Goal: Task Accomplishment & Management: Manage account settings

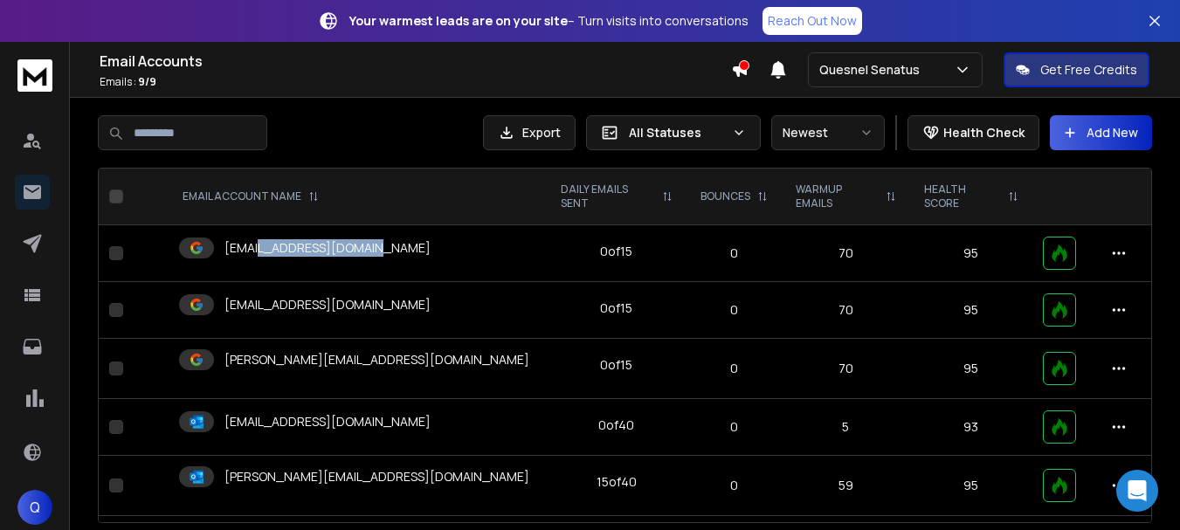
drag, startPoint x: 370, startPoint y: 244, endPoint x: 258, endPoint y: 252, distance: 113.0
click at [258, 252] on div "[EMAIL_ADDRESS][DOMAIN_NAME]" at bounding box center [357, 248] width 357 height 21
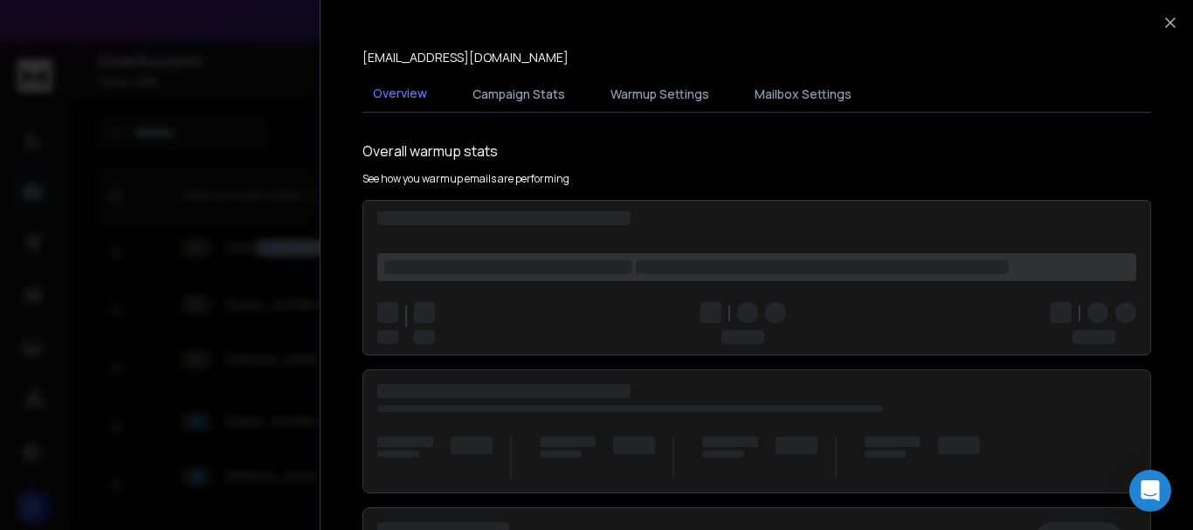
copy p "[DOMAIN_NAME]"
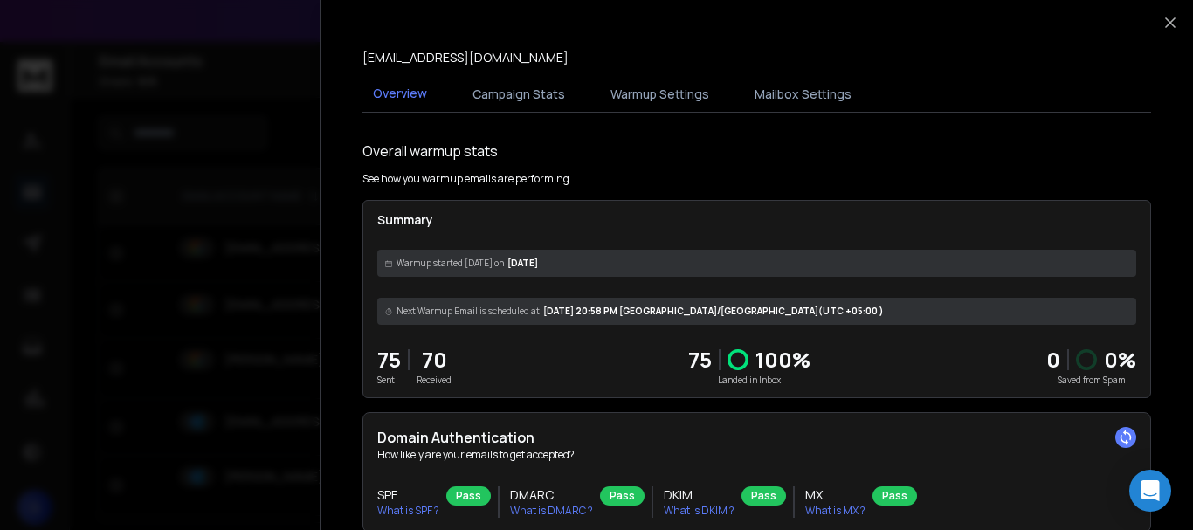
click at [418, 55] on p "[EMAIL_ADDRESS][DOMAIN_NAME]" at bounding box center [466, 57] width 206 height 17
drag, startPoint x: 418, startPoint y: 55, endPoint x: 523, endPoint y: 59, distance: 104.9
click at [523, 59] on div "[EMAIL_ADDRESS][DOMAIN_NAME]" at bounding box center [757, 57] width 789 height 17
copy p "[DOMAIN_NAME]"
click at [523, 59] on div "[EMAIL_ADDRESS][DOMAIN_NAME]" at bounding box center [757, 57] width 789 height 17
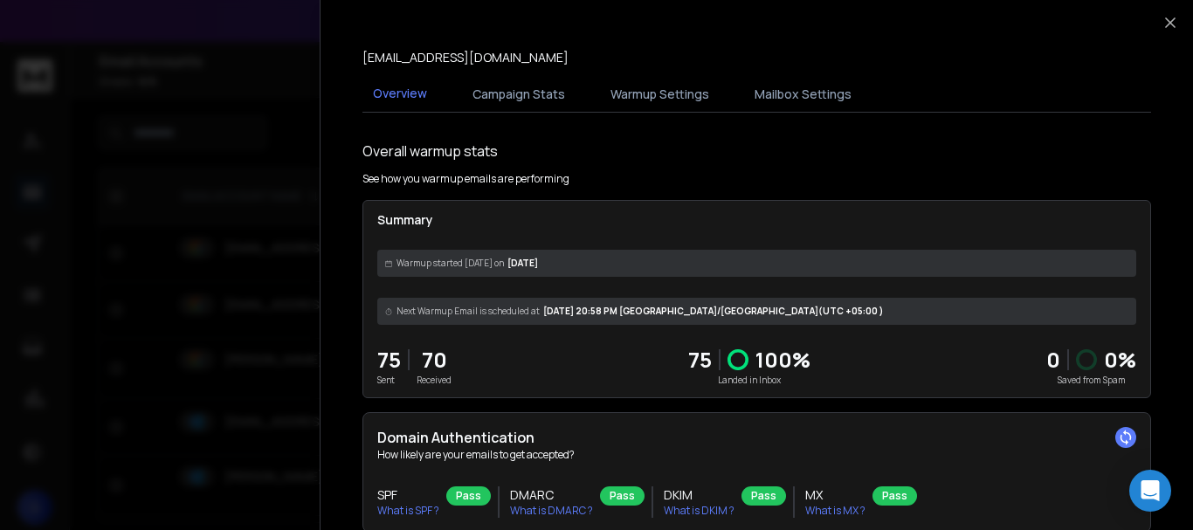
drag, startPoint x: 1172, startPoint y: 31, endPoint x: 1141, endPoint y: 6, distance: 39.8
click at [1172, 31] on icon "button" at bounding box center [1170, 22] width 17 height 17
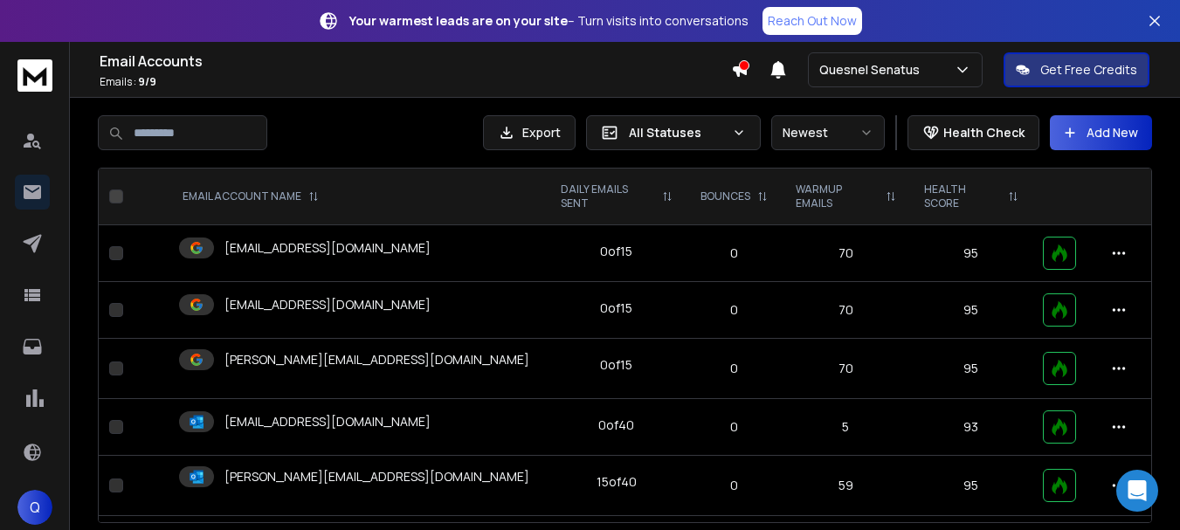
click at [411, 126] on div at bounding box center [285, 132] width 375 height 35
click at [388, 138] on div at bounding box center [285, 132] width 375 height 35
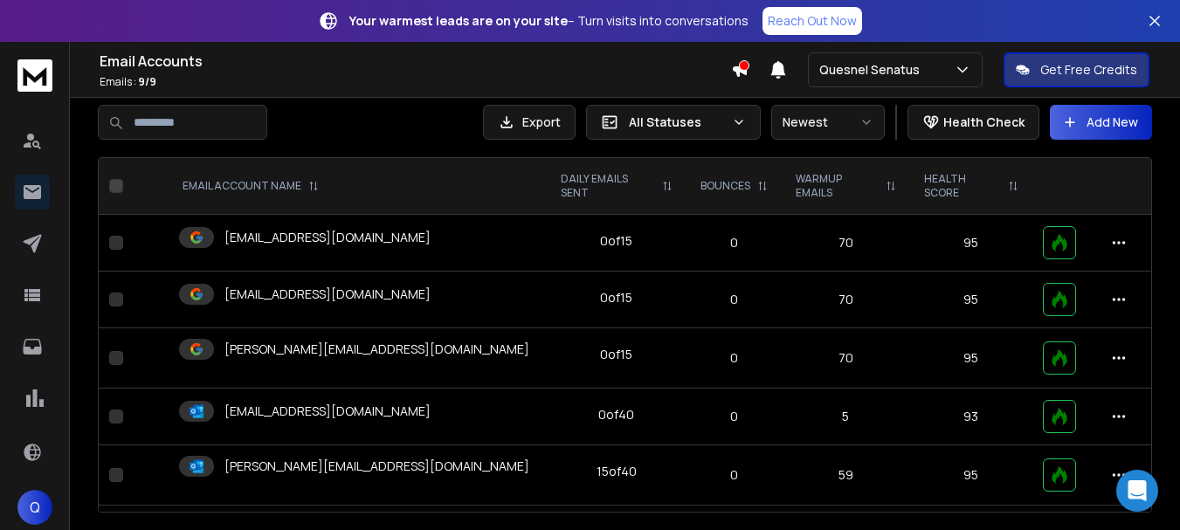
click at [427, 138] on div at bounding box center [285, 122] width 375 height 35
click at [521, 446] on td "[PERSON_NAME][EMAIL_ADDRESS][DOMAIN_NAME]" at bounding box center [358, 476] width 378 height 60
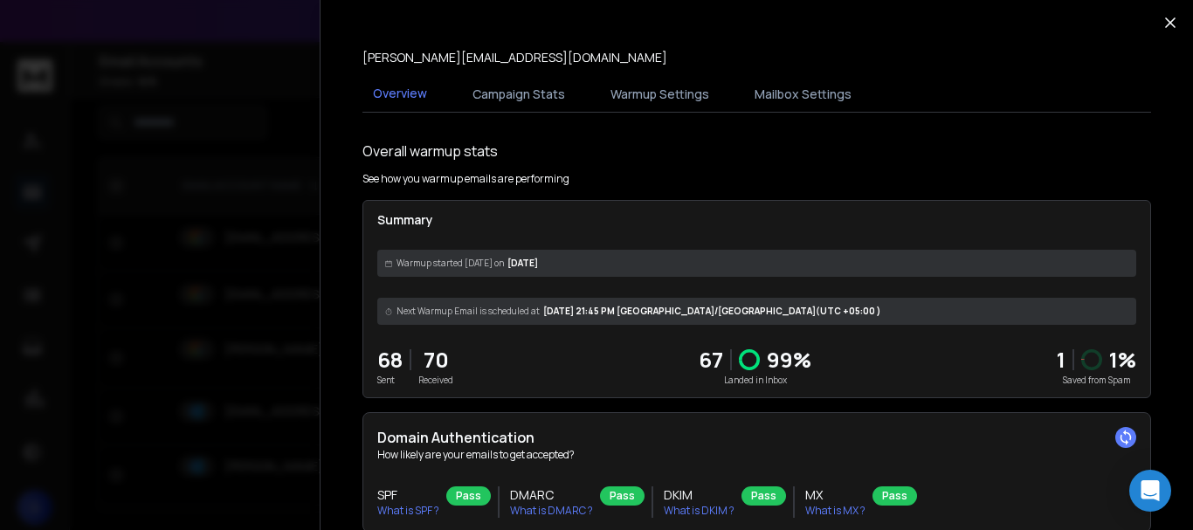
click at [1164, 20] on icon "button" at bounding box center [1170, 22] width 17 height 17
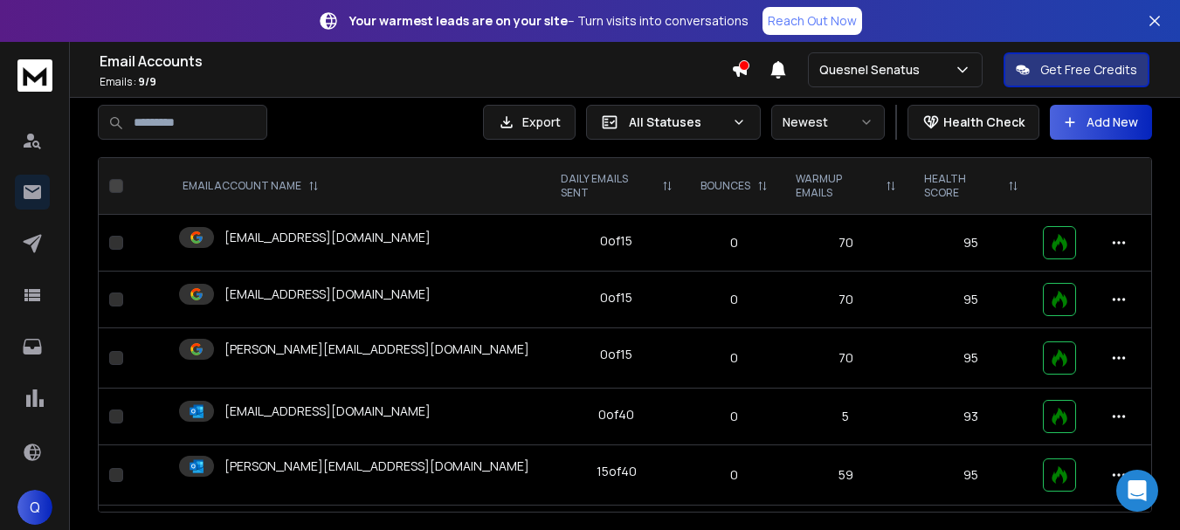
click at [423, 135] on div at bounding box center [285, 122] width 375 height 35
click at [377, 117] on div at bounding box center [285, 122] width 375 height 35
click at [38, 234] on icon at bounding box center [32, 243] width 21 height 21
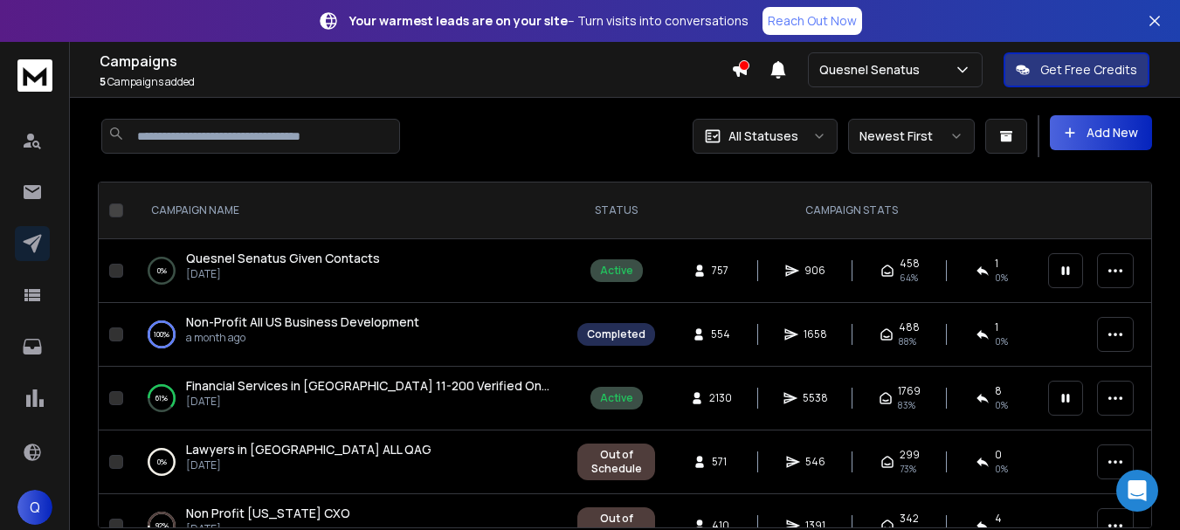
click at [621, 157] on div "Campaigns 5 Campaigns Added All Statuses Newest First Add New CAMPAIGN NAME STA…" at bounding box center [625, 380] width 1054 height 530
click at [566, 152] on div at bounding box center [362, 136] width 528 height 42
click at [44, 199] on link at bounding box center [32, 192] width 35 height 35
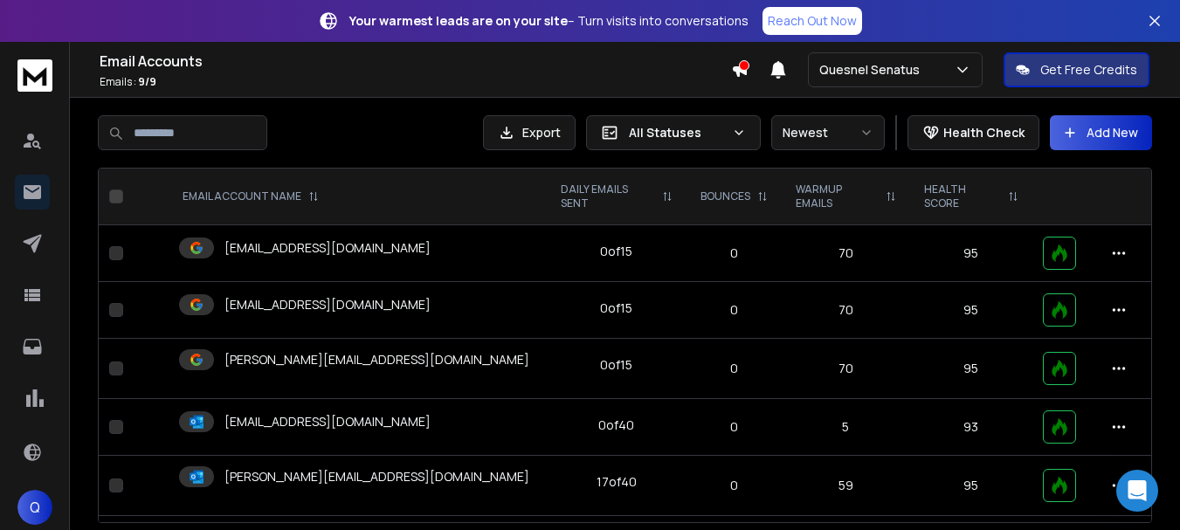
click at [407, 151] on div "Export All Statuses Newest Health Check Add New EMAIL ACCOUNT NAME DAILY EMAILS…" at bounding box center [625, 319] width 1054 height 408
click at [422, 137] on div at bounding box center [285, 132] width 375 height 35
click at [422, 121] on div at bounding box center [285, 132] width 375 height 35
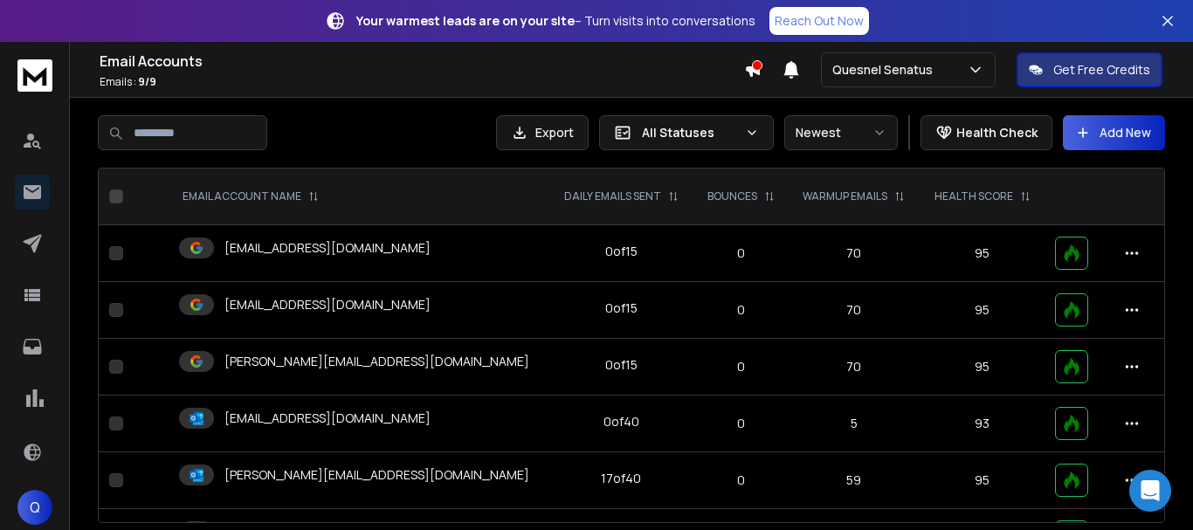
click at [1124, 248] on icon at bounding box center [1132, 253] width 16 height 16
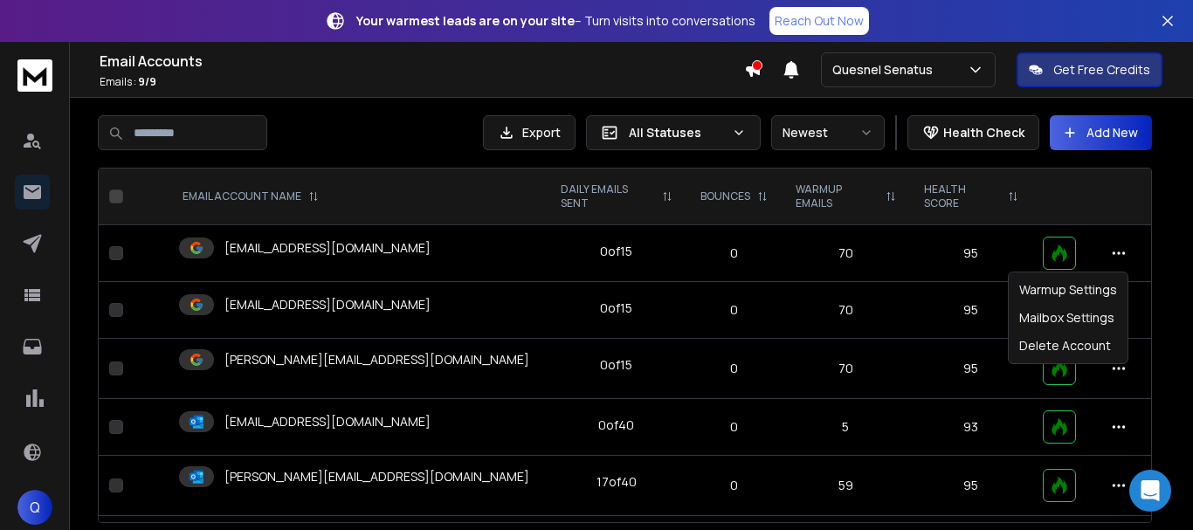
click at [1112, 248] on icon at bounding box center [1119, 253] width 16 height 16
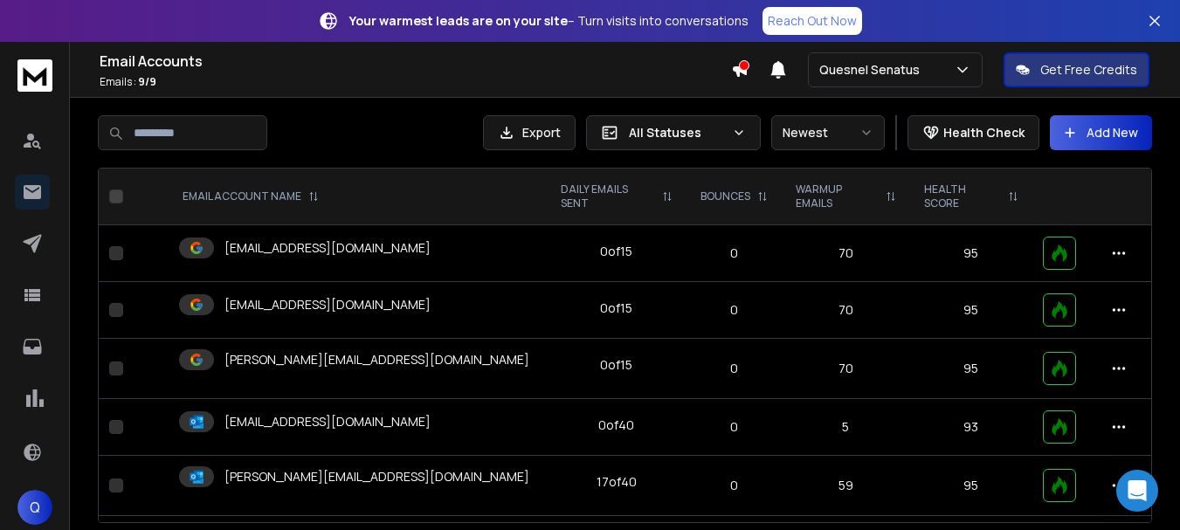
click at [427, 134] on div at bounding box center [285, 132] width 375 height 35
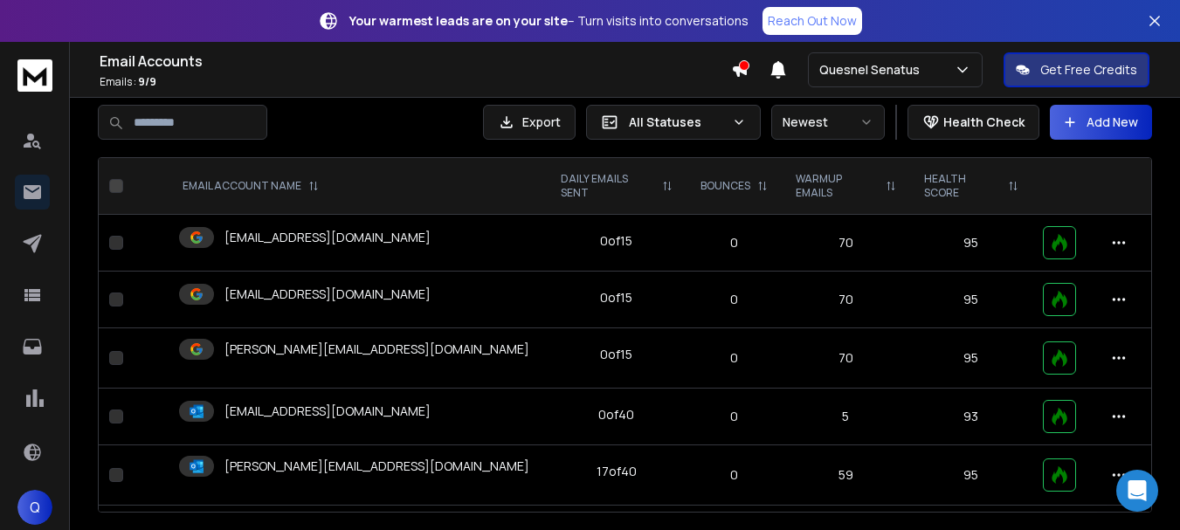
click at [425, 148] on div "Export All Statuses Newest Health Check Add New EMAIL ACCOUNT NAME DAILY EMAILS…" at bounding box center [625, 309] width 1054 height 408
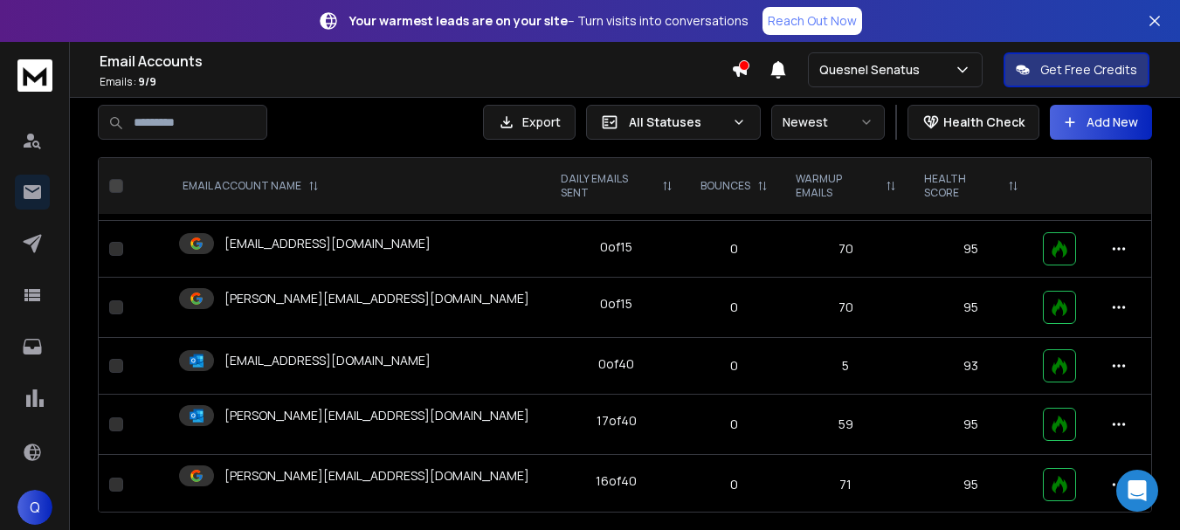
scroll to position [0, 0]
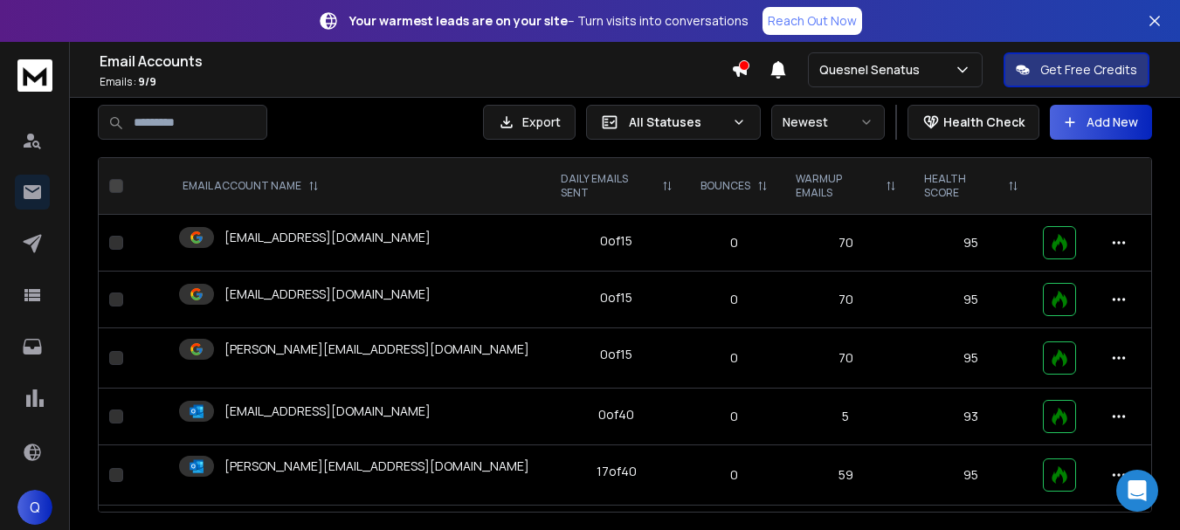
click at [425, 135] on div at bounding box center [285, 122] width 375 height 35
click at [404, 140] on div "Export All Statuses Newest Health Check Add New EMAIL ACCOUNT NAME DAILY EMAILS…" at bounding box center [625, 309] width 1054 height 408
click at [395, 131] on div at bounding box center [285, 122] width 375 height 35
click at [393, 131] on div at bounding box center [285, 122] width 375 height 35
click at [410, 135] on div at bounding box center [285, 122] width 375 height 35
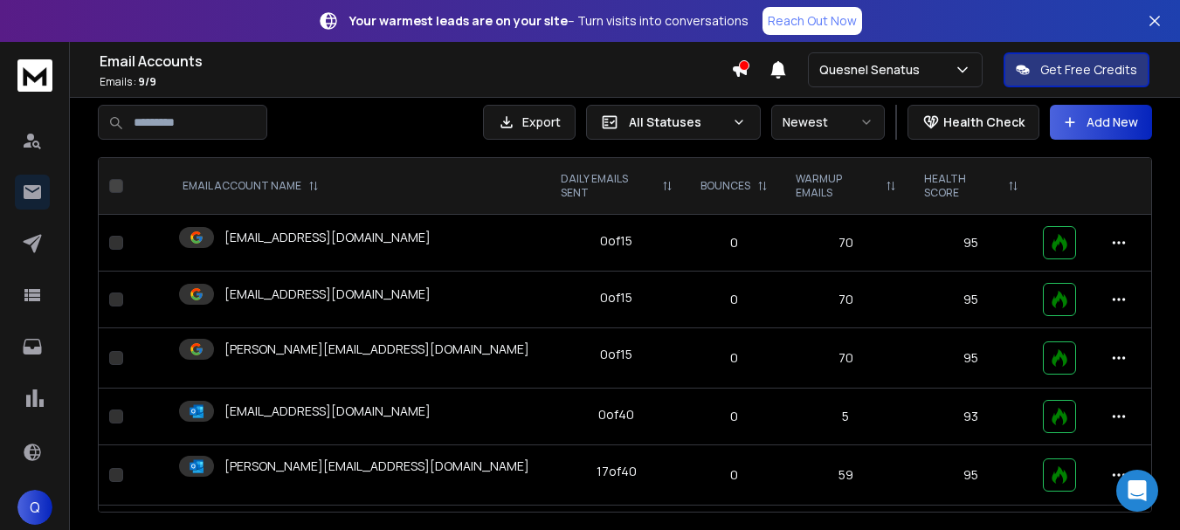
click at [390, 155] on div "Export All Statuses Newest Health Check Add New EMAIL ACCOUNT NAME DAILY EMAILS…" at bounding box center [625, 309] width 1054 height 408
click at [411, 113] on div at bounding box center [285, 122] width 375 height 35
click at [408, 133] on div at bounding box center [285, 122] width 375 height 35
click at [419, 111] on div at bounding box center [285, 122] width 375 height 35
click at [406, 113] on div at bounding box center [285, 122] width 375 height 35
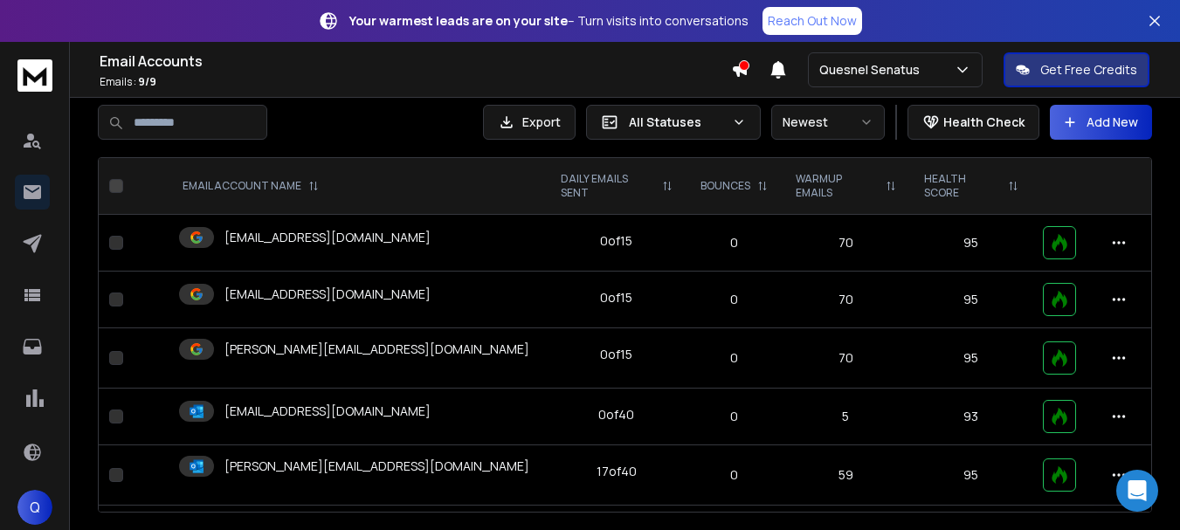
click at [408, 145] on div "Export All Statuses Newest Health Check Add New EMAIL ACCOUNT NAME DAILY EMAILS…" at bounding box center [625, 309] width 1054 height 408
click at [434, 132] on div at bounding box center [285, 122] width 375 height 35
click at [378, 140] on div "Export All Statuses Newest Health Check Add New EMAIL ACCOUNT NAME DAILY EMAILS…" at bounding box center [625, 309] width 1054 height 408
click at [397, 121] on div at bounding box center [285, 122] width 375 height 35
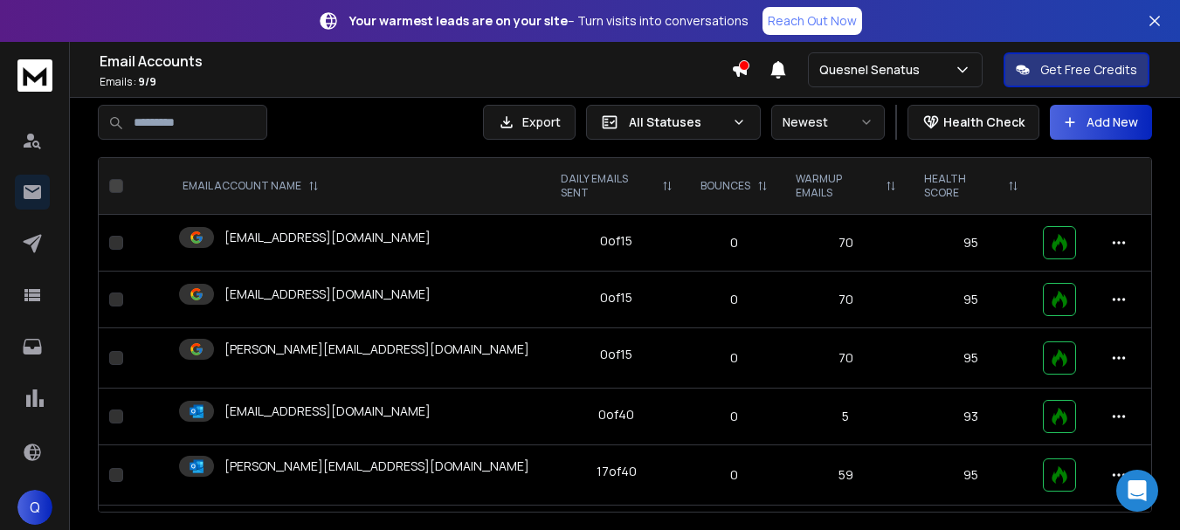
click at [437, 84] on p "Emails : 9 / 9" at bounding box center [416, 82] width 632 height 14
click at [424, 117] on div at bounding box center [285, 122] width 375 height 35
click at [404, 137] on div at bounding box center [285, 122] width 375 height 35
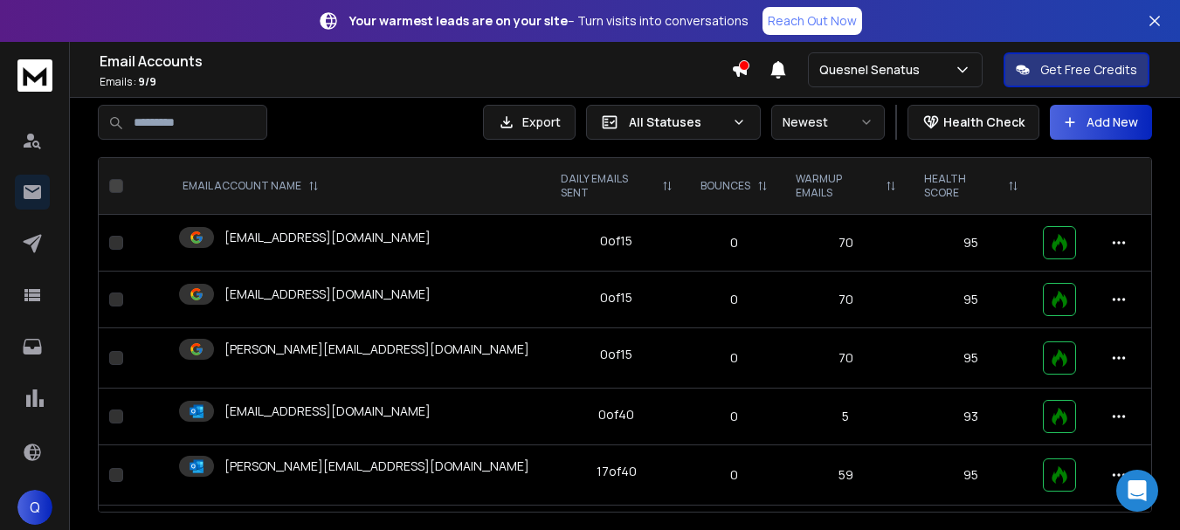
click at [389, 122] on div at bounding box center [285, 122] width 375 height 35
click at [419, 138] on div at bounding box center [285, 122] width 375 height 35
click at [408, 113] on div at bounding box center [285, 122] width 375 height 35
click at [437, 132] on div at bounding box center [285, 122] width 375 height 35
click at [429, 151] on div "Export All Statuses Newest Health Check Add New EMAIL ACCOUNT NAME DAILY EMAILS…" at bounding box center [625, 309] width 1054 height 408
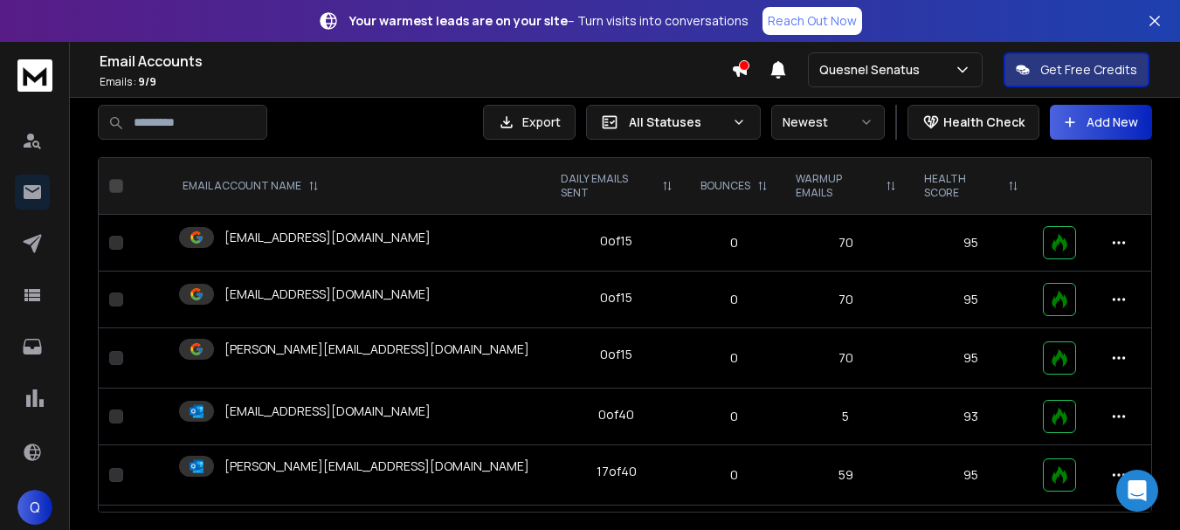
click at [383, 144] on div "Export All Statuses Newest Health Check Add New EMAIL ACCOUNT NAME DAILY EMAILS…" at bounding box center [625, 309] width 1054 height 408
click at [404, 144] on div "Export All Statuses Newest Health Check Add New EMAIL ACCOUNT NAME DAILY EMAILS…" at bounding box center [625, 309] width 1054 height 408
click at [389, 146] on div "Export All Statuses Newest Health Check Add New EMAIL ACCOUNT NAME DAILY EMAILS…" at bounding box center [625, 309] width 1054 height 408
click at [379, 141] on div "Export All Statuses Newest Health Check Add New EMAIL ACCOUNT NAME DAILY EMAILS…" at bounding box center [625, 309] width 1054 height 408
click at [404, 140] on div "Export All Statuses Newest Health Check Add New EMAIL ACCOUNT NAME DAILY EMAILS…" at bounding box center [625, 309] width 1054 height 408
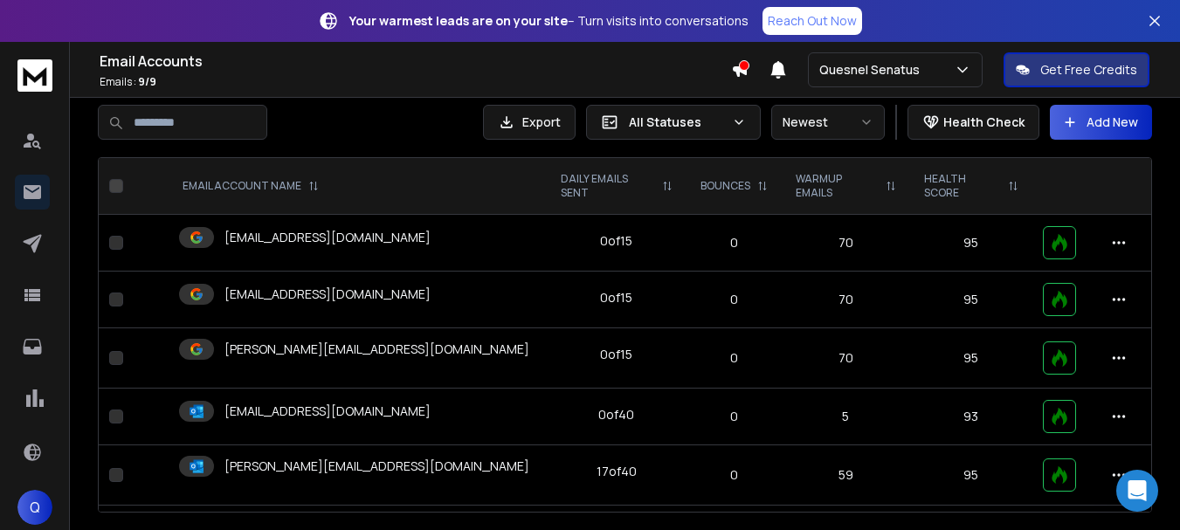
click at [416, 103] on div "Export All Statuses Newest Health Check Add New EMAIL ACCOUNT NAME DAILY EMAILS…" at bounding box center [625, 308] width 1110 height 443
click at [438, 135] on div at bounding box center [285, 122] width 375 height 35
click at [449, 131] on div at bounding box center [285, 122] width 375 height 35
click at [441, 132] on div at bounding box center [285, 122] width 375 height 35
click at [450, 151] on div "Export All Statuses Newest Health Check Add New EMAIL ACCOUNT NAME DAILY EMAILS…" at bounding box center [625, 309] width 1054 height 408
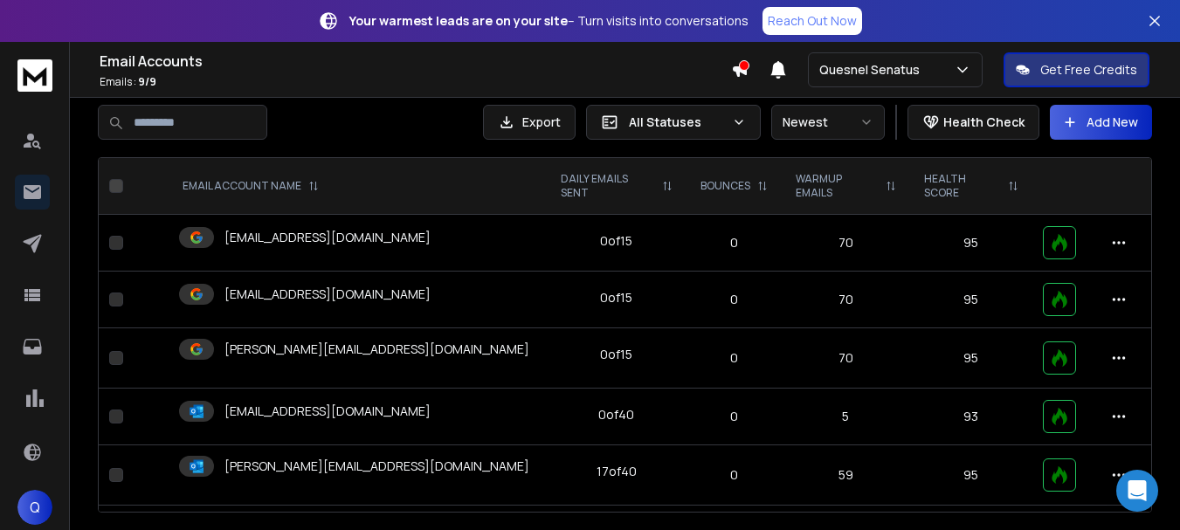
click at [453, 121] on div at bounding box center [285, 122] width 375 height 35
click at [347, 128] on div at bounding box center [285, 122] width 375 height 35
click at [374, 124] on div at bounding box center [285, 122] width 375 height 35
click at [39, 246] on icon at bounding box center [32, 243] width 21 height 21
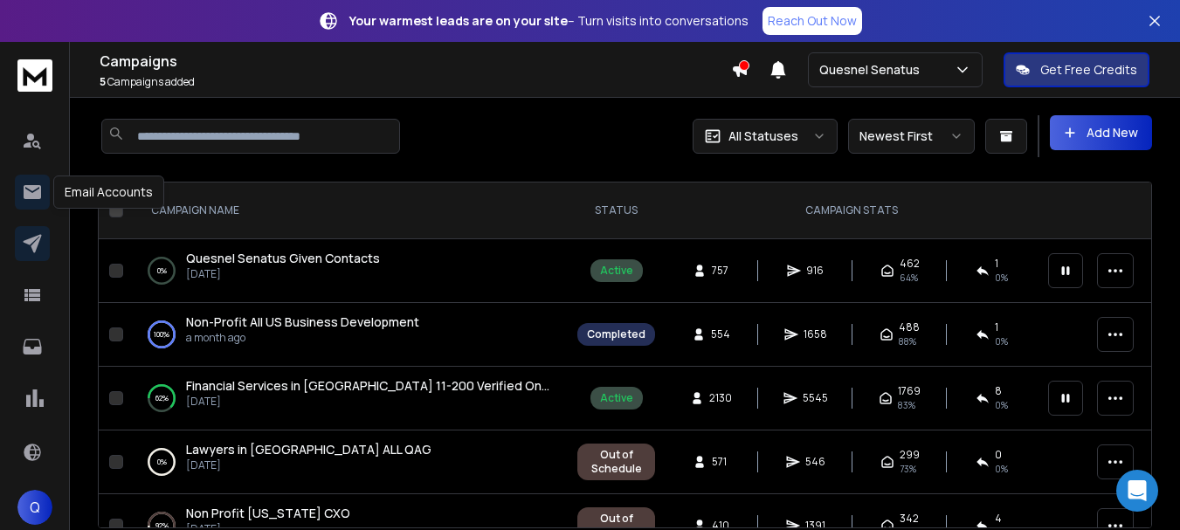
click at [34, 199] on icon at bounding box center [32, 192] width 21 height 21
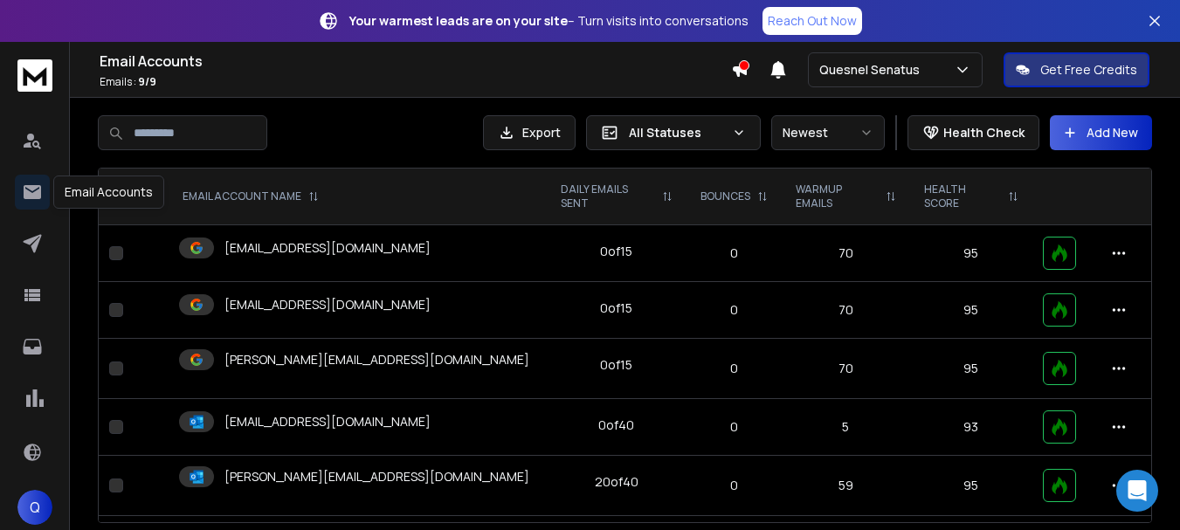
click at [389, 155] on div "Export All Statuses Newest Health Check Add New EMAIL ACCOUNT NAME DAILY EMAILS…" at bounding box center [625, 319] width 1054 height 408
click at [418, 144] on div at bounding box center [285, 132] width 375 height 35
click at [381, 144] on div at bounding box center [285, 132] width 375 height 35
click at [383, 142] on div at bounding box center [285, 132] width 375 height 35
click at [384, 142] on div at bounding box center [285, 132] width 375 height 35
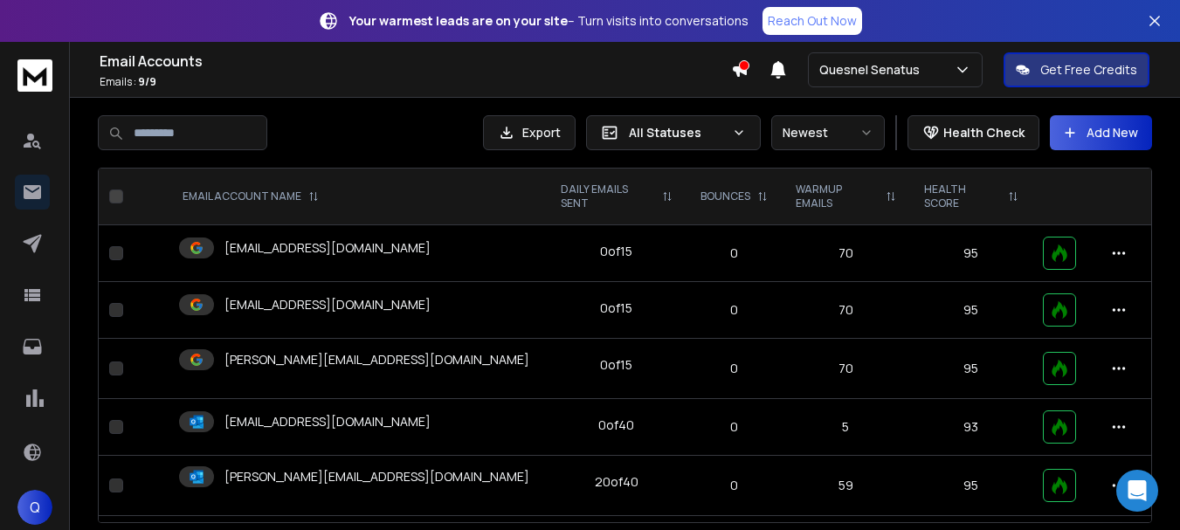
click at [384, 142] on div at bounding box center [285, 132] width 375 height 35
click at [417, 131] on div at bounding box center [285, 132] width 375 height 35
click at [414, 139] on div at bounding box center [285, 132] width 375 height 35
drag, startPoint x: 393, startPoint y: 139, endPoint x: 441, endPoint y: 348, distance: 214.2
click at [441, 348] on div "Export All Statuses Newest Health Check Add New EMAIL ACCOUNT NAME DAILY EMAILS…" at bounding box center [625, 319] width 1054 height 408
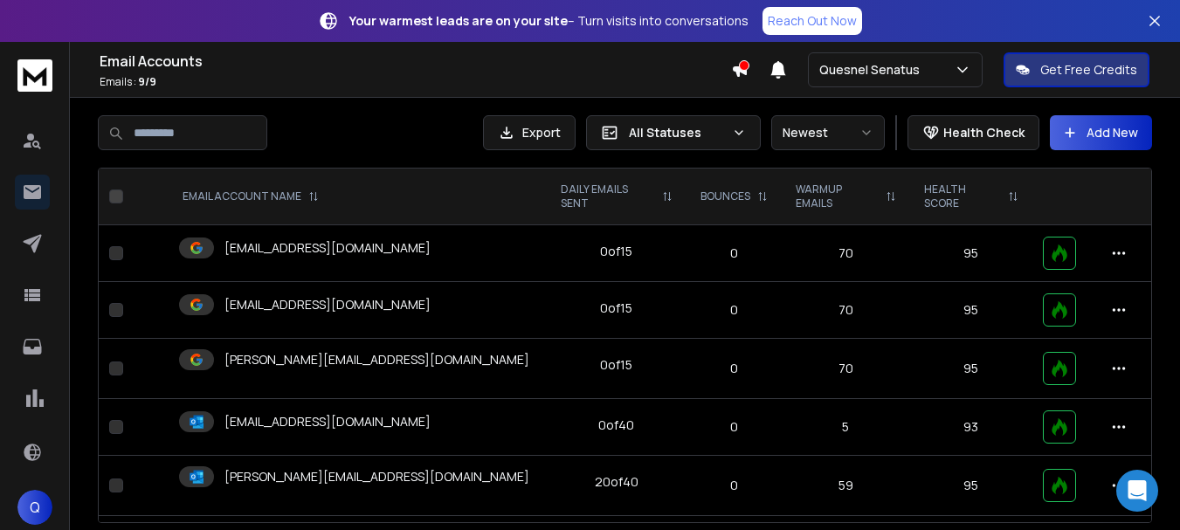
click at [417, 151] on div "Export All Statuses Newest Health Check Add New EMAIL ACCOUNT NAME DAILY EMAILS…" at bounding box center [625, 319] width 1054 height 408
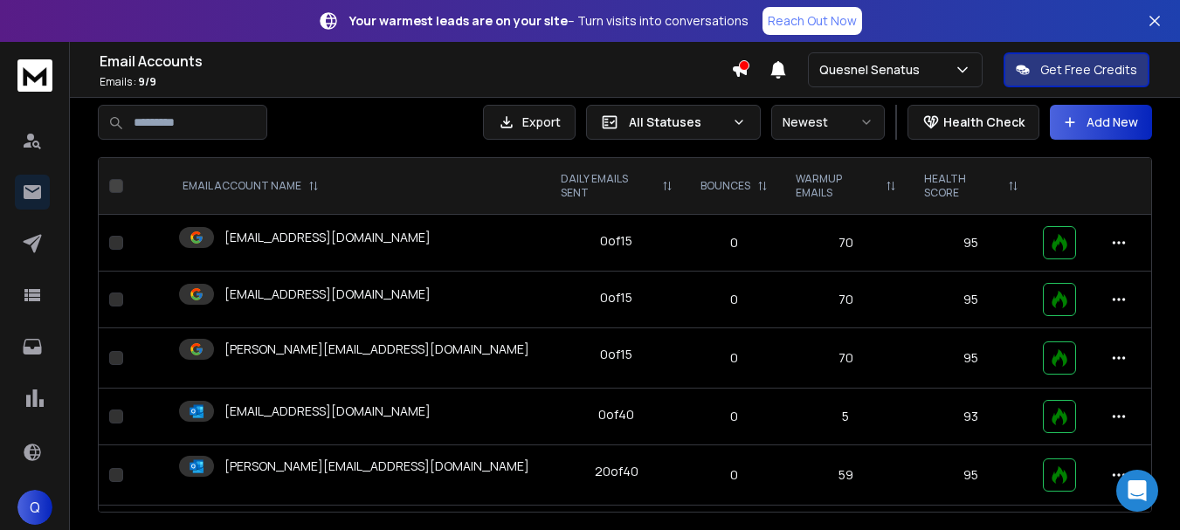
click at [390, 127] on div at bounding box center [285, 122] width 375 height 35
click at [417, 131] on div at bounding box center [285, 122] width 375 height 35
click at [377, 110] on div at bounding box center [285, 122] width 375 height 35
click at [433, 142] on div "Export All Statuses Newest Health Check Add New EMAIL ACCOUNT NAME DAILY EMAILS…" at bounding box center [625, 309] width 1054 height 408
click at [431, 135] on div at bounding box center [285, 122] width 375 height 35
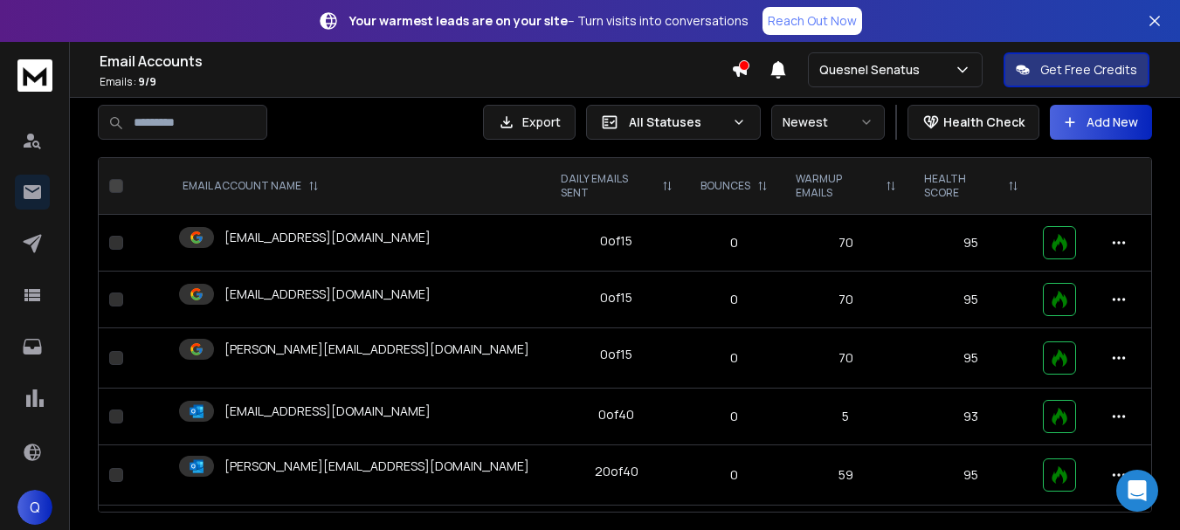
click at [415, 129] on div at bounding box center [285, 122] width 375 height 35
click at [420, 137] on div at bounding box center [285, 122] width 375 height 35
click at [415, 141] on div "Export All Statuses Newest Health Check Add New EMAIL ACCOUNT NAME DAILY EMAILS…" at bounding box center [625, 309] width 1054 height 408
click at [416, 132] on div at bounding box center [285, 122] width 375 height 35
click at [411, 99] on div "Export All Statuses Newest Health Check Add New EMAIL ACCOUNT NAME DAILY EMAILS…" at bounding box center [625, 308] width 1110 height 443
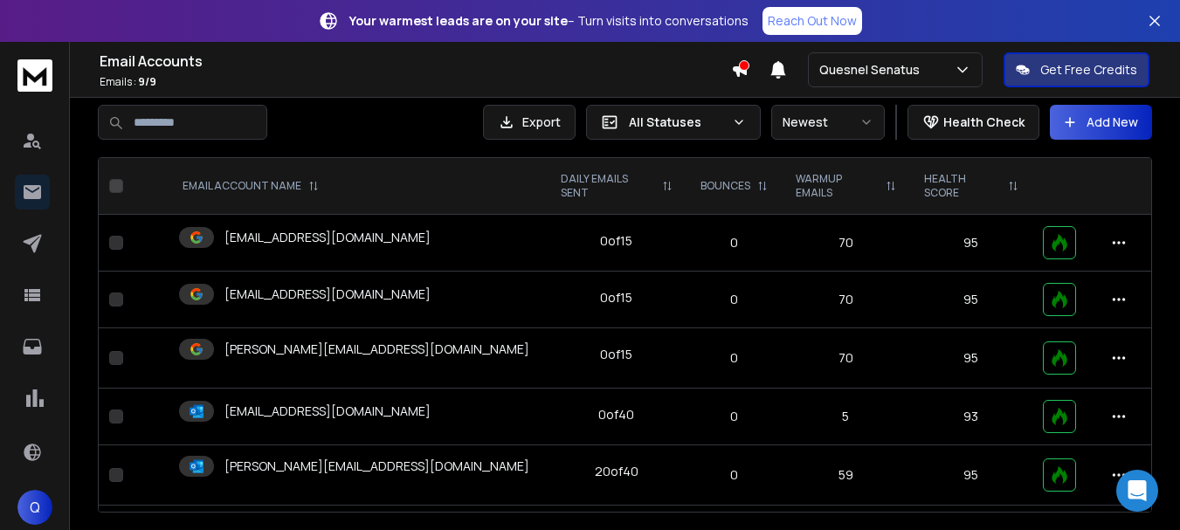
click at [460, 146] on div "Export All Statuses Newest Health Check Add New EMAIL ACCOUNT NAME DAILY EMAILS…" at bounding box center [625, 309] width 1054 height 408
click at [435, 117] on div at bounding box center [285, 122] width 375 height 35
click at [384, 107] on div at bounding box center [285, 122] width 375 height 35
drag, startPoint x: 400, startPoint y: 105, endPoint x: 91, endPoint y: -106, distance: 374.1
click at [91, 0] on html "Your warmest leads are on your site – Turn visits into conversations Reach Out …" at bounding box center [590, 255] width 1180 height 530
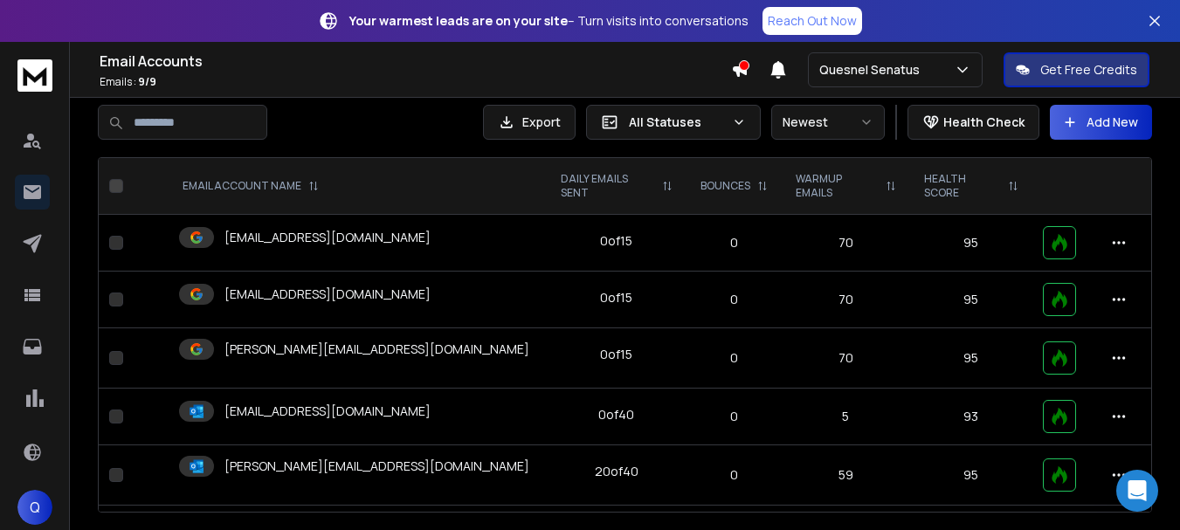
click at [321, 120] on div at bounding box center [285, 122] width 375 height 35
click at [115, 238] on button "button" at bounding box center [116, 243] width 14 height 14
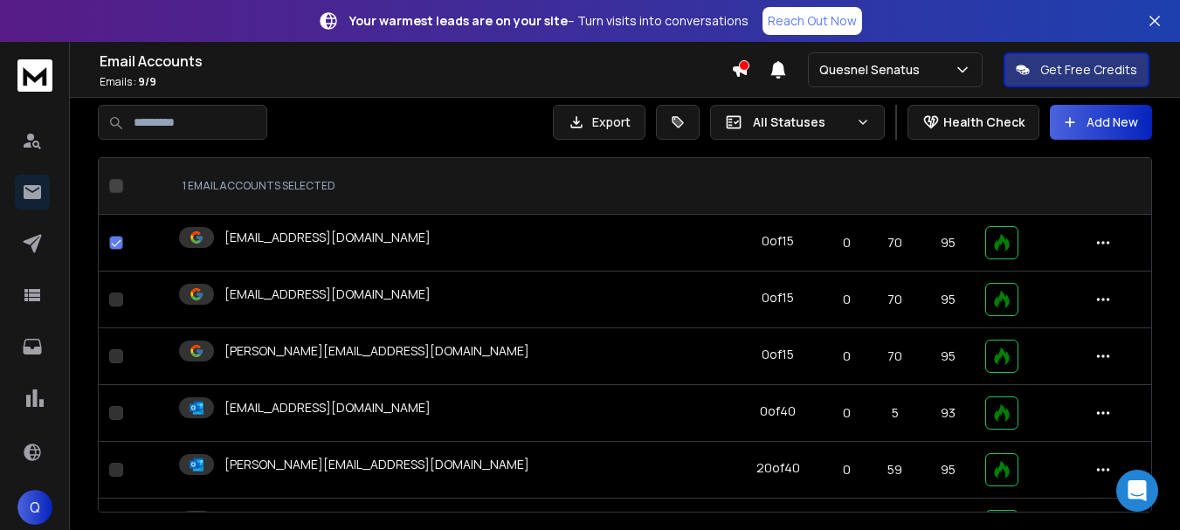
click at [115, 301] on button "button" at bounding box center [116, 300] width 14 height 14
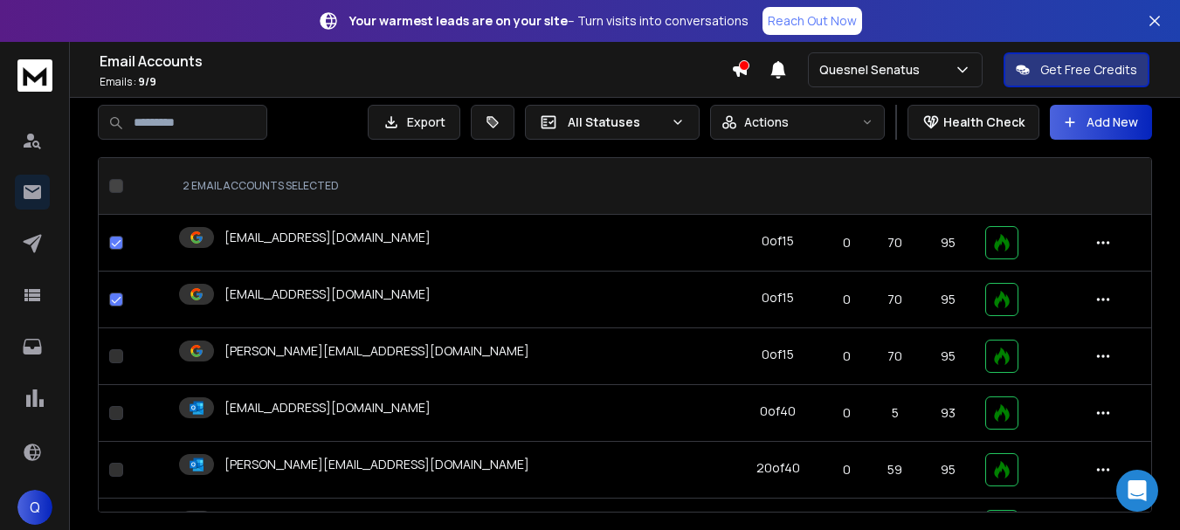
click at [114, 352] on button "button" at bounding box center [116, 356] width 14 height 14
click at [881, 119] on button "Actions" at bounding box center [797, 122] width 175 height 35
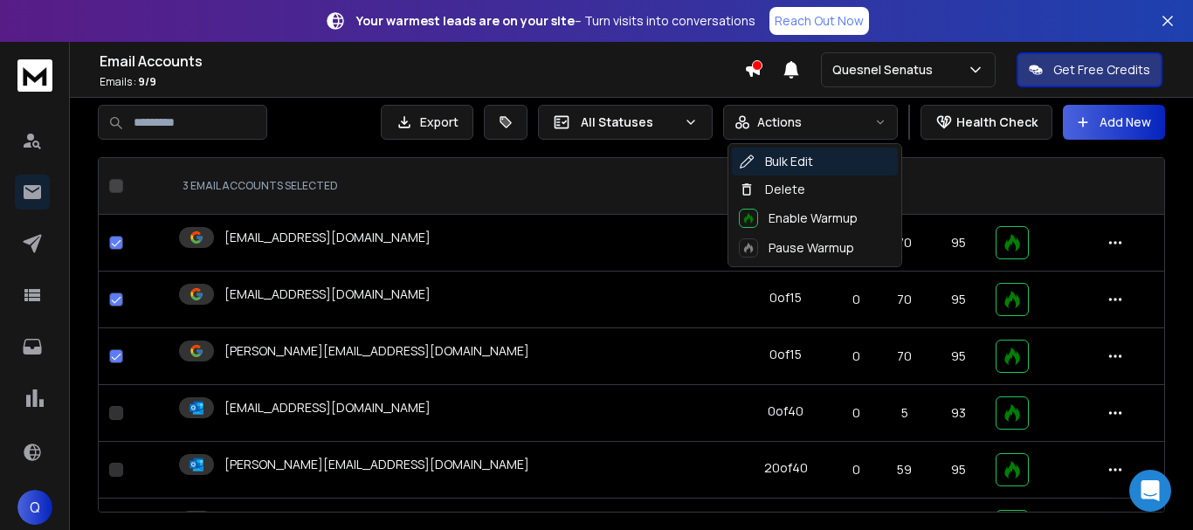
click at [784, 161] on div "Bulk Edit" at bounding box center [776, 161] width 74 height 17
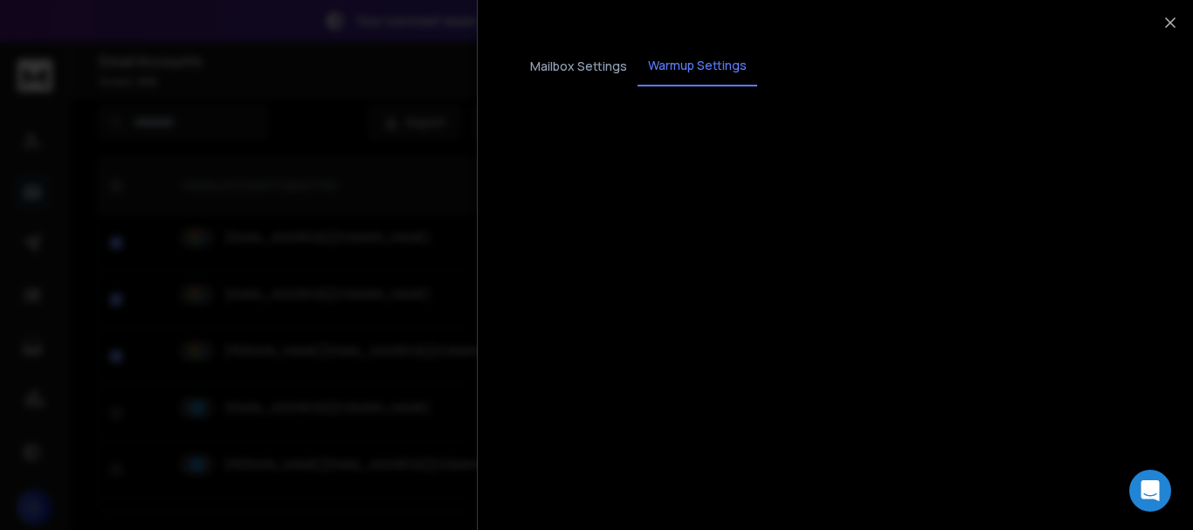
click at [698, 82] on button "Warmup Settings" at bounding box center [698, 66] width 120 height 40
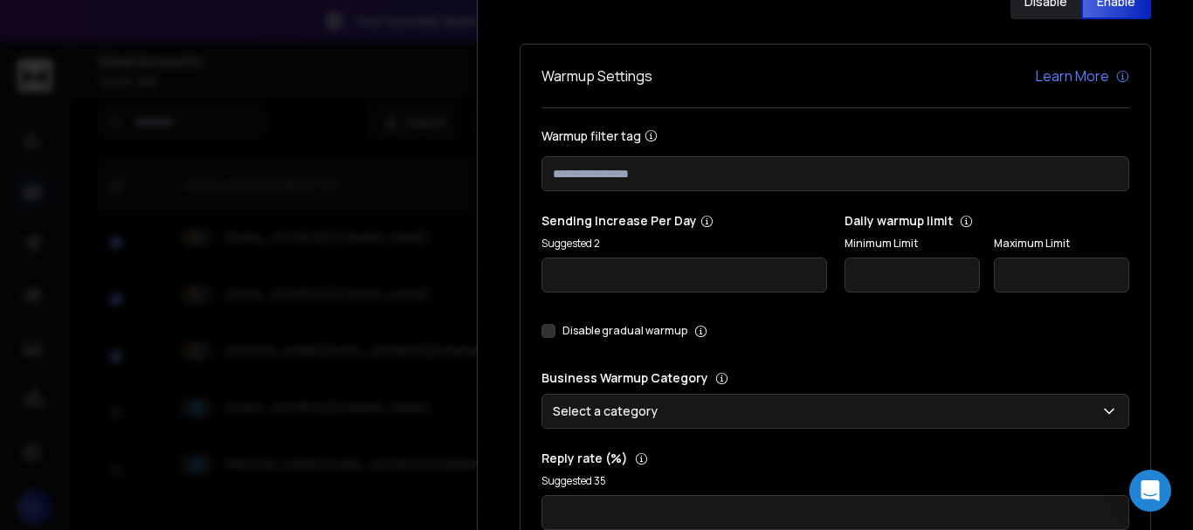
scroll to position [122, 0]
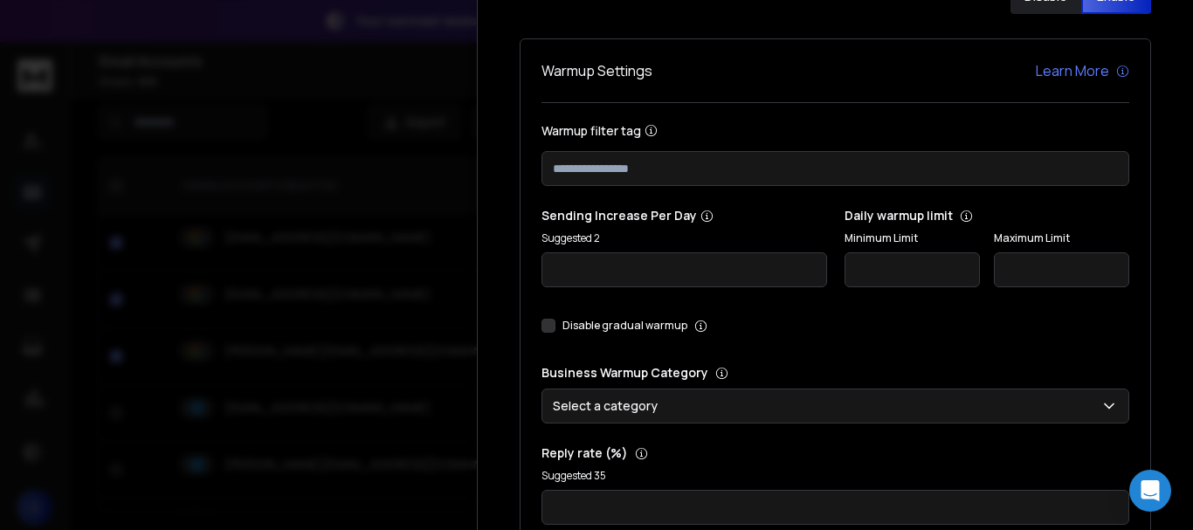
click at [672, 266] on input "number" at bounding box center [684, 269] width 285 height 35
type input "*"
click at [865, 259] on input "number" at bounding box center [912, 269] width 135 height 35
type input "**"
click at [1022, 282] on input "number" at bounding box center [1061, 269] width 135 height 35
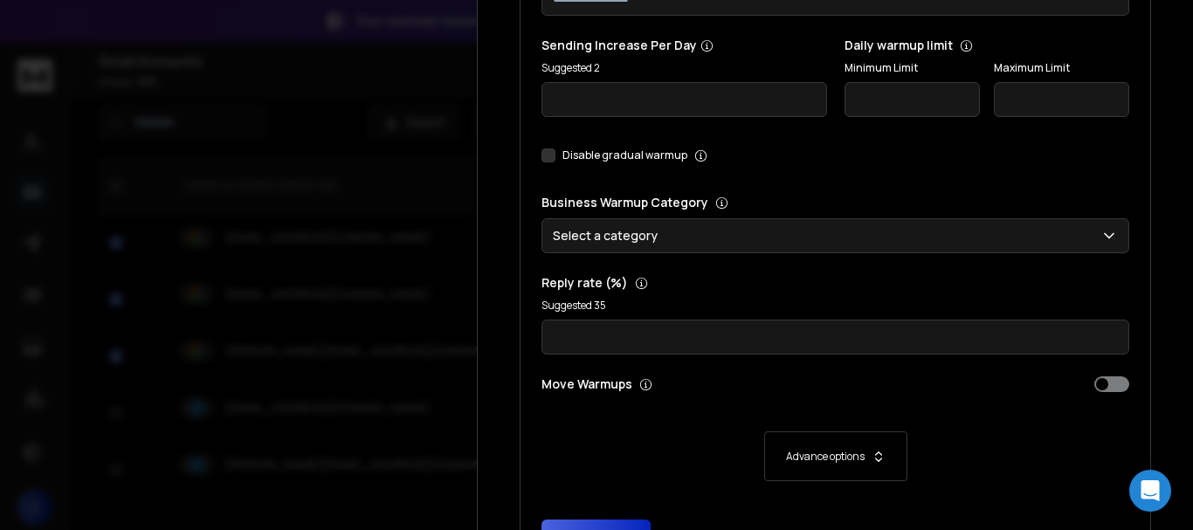
scroll to position [306, 0]
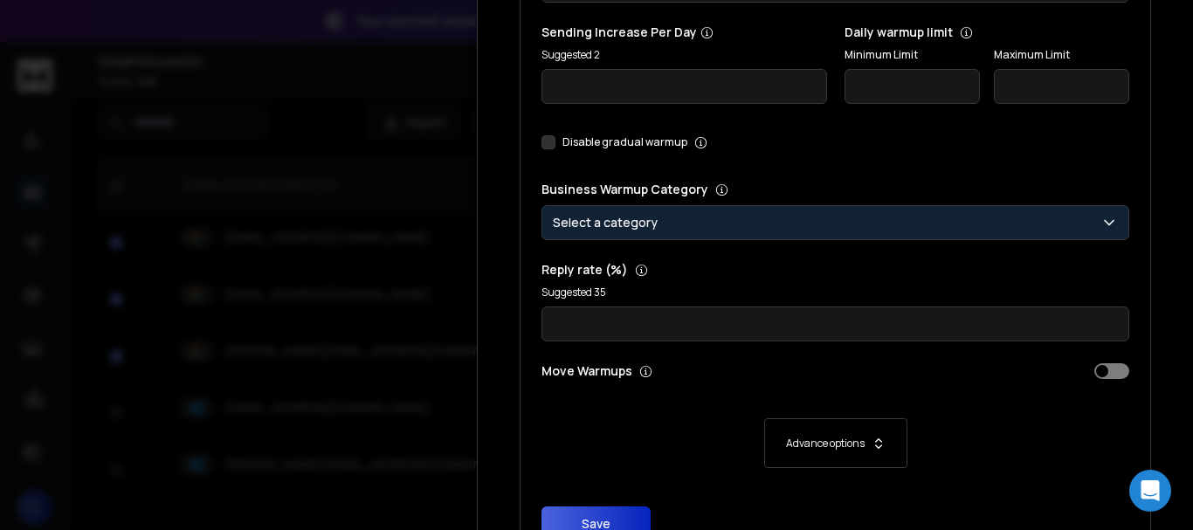
type input "**"
click at [819, 237] on button "Select a category" at bounding box center [836, 222] width 588 height 35
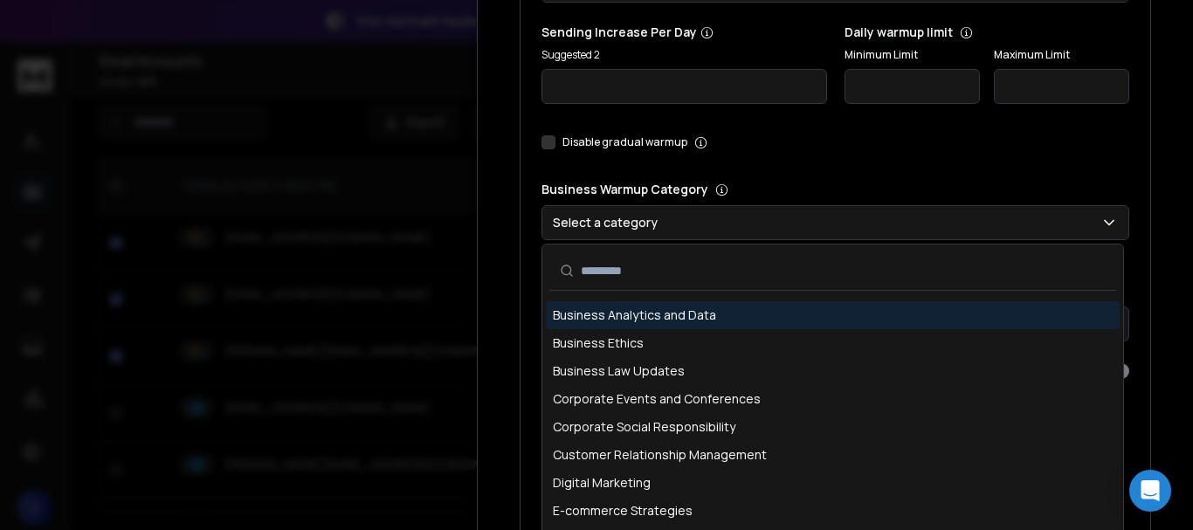
click at [678, 281] on input "text" at bounding box center [843, 271] width 525 height 38
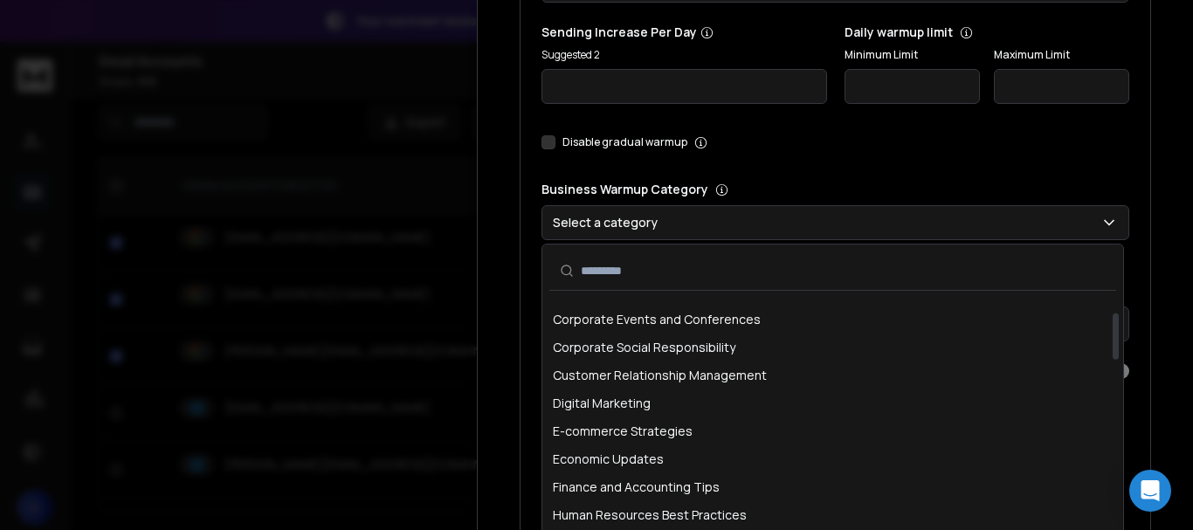
scroll to position [88, 0]
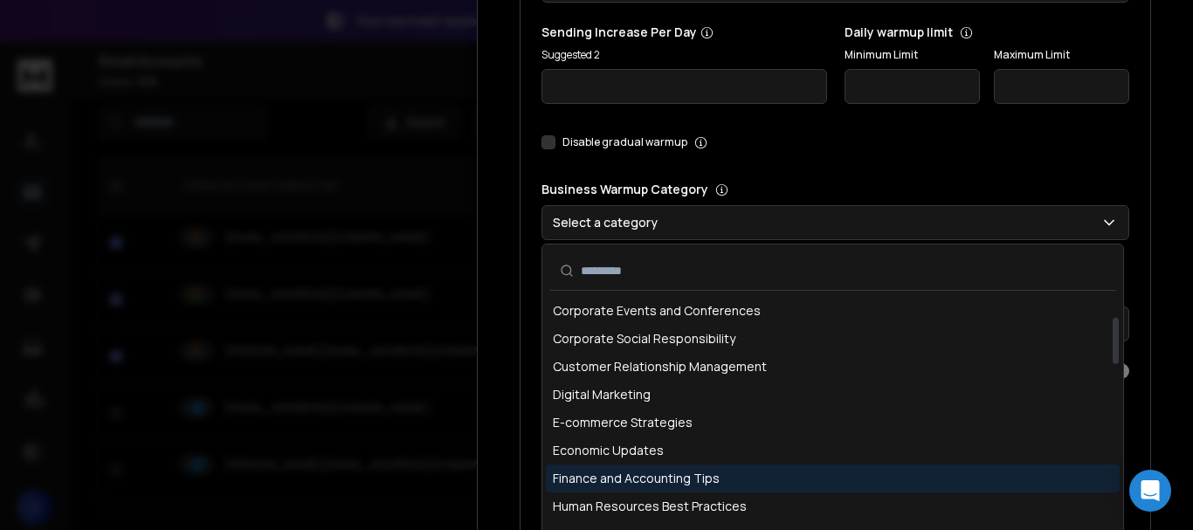
click at [650, 468] on div "Finance and Accounting Tips" at bounding box center [833, 479] width 574 height 28
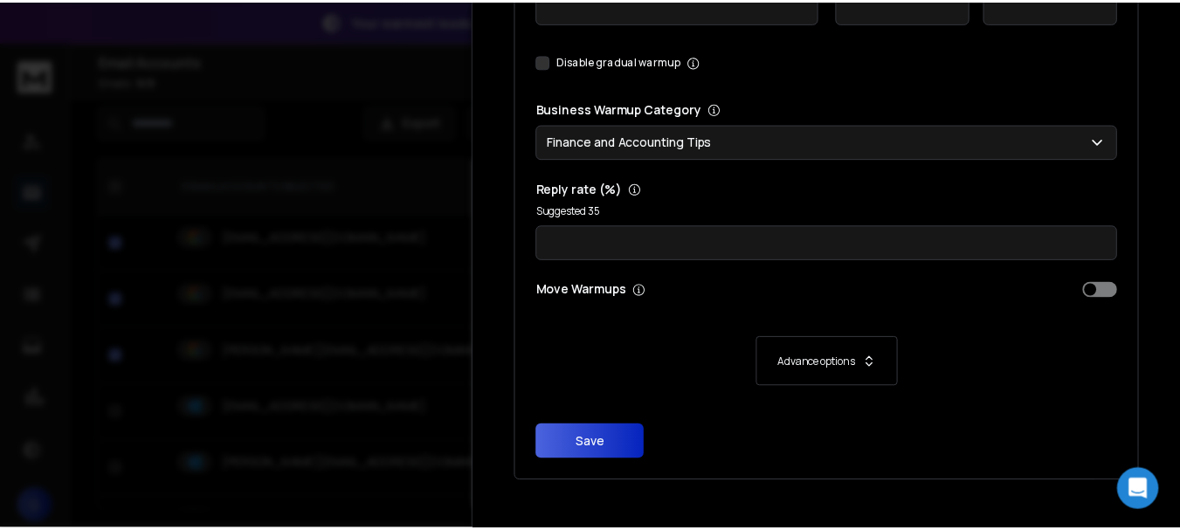
scroll to position [388, 0]
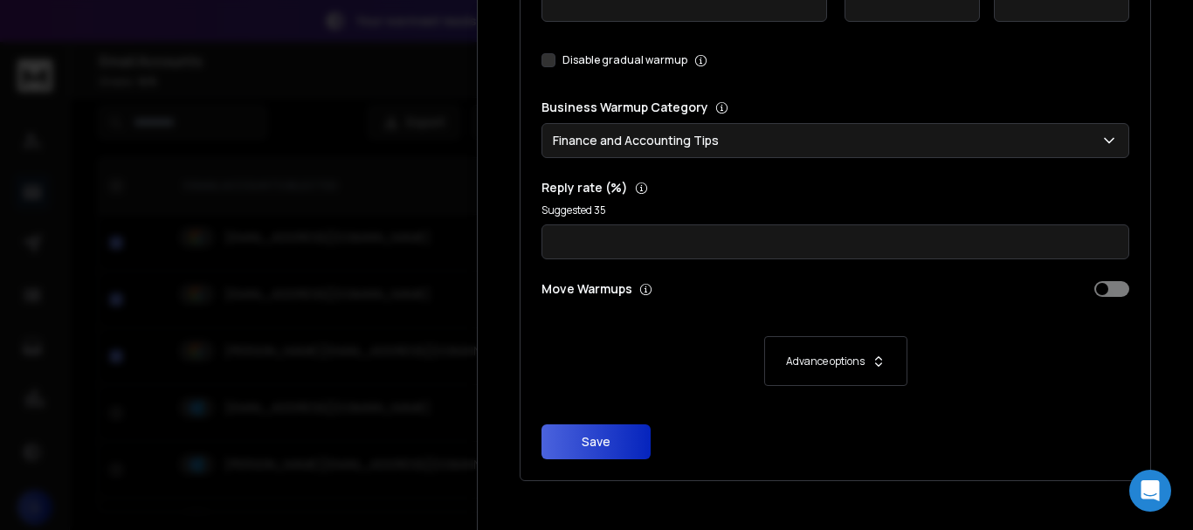
click at [686, 229] on input "number" at bounding box center [836, 242] width 588 height 35
type input "**"
click at [618, 435] on button "Save" at bounding box center [596, 442] width 109 height 35
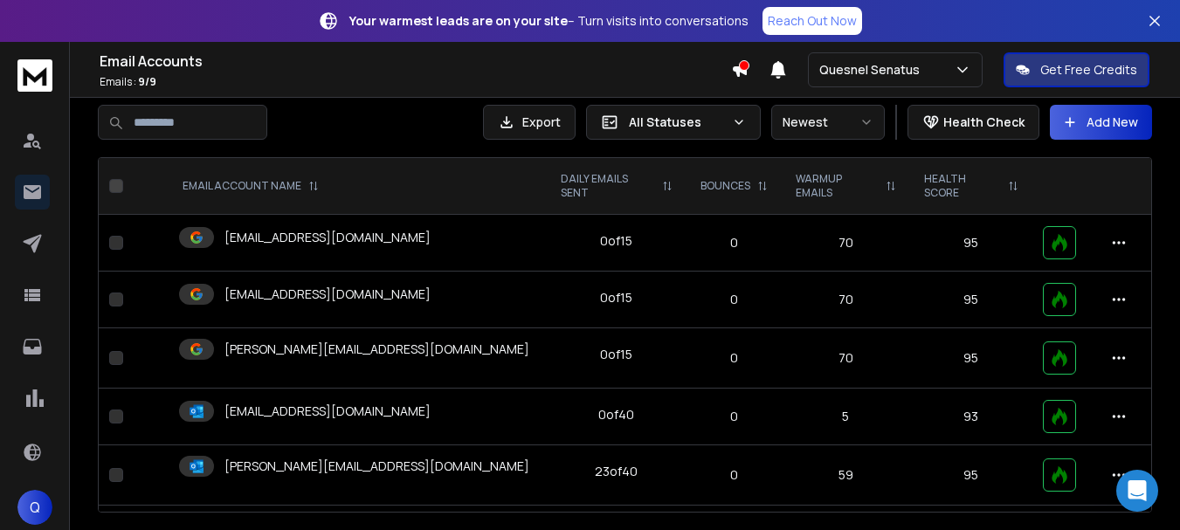
scroll to position [0, 0]
